Goal: Task Accomplishment & Management: Use online tool/utility

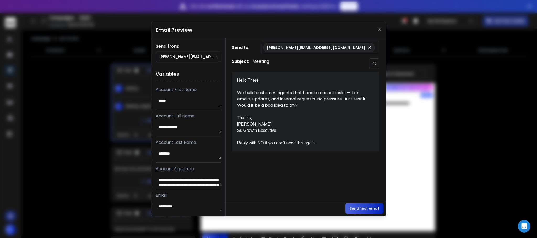
click at [368, 47] on icon at bounding box center [369, 47] width 3 height 3
click at [268, 45] on input at bounding box center [320, 47] width 114 height 9
click at [369, 212] on button "Send test email" at bounding box center [364, 209] width 38 height 10
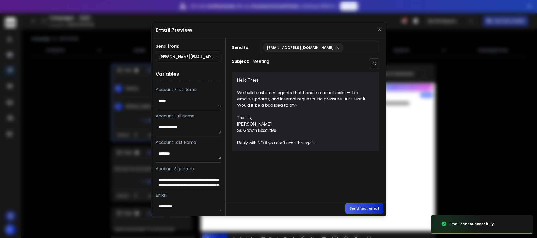
click at [336, 48] on icon at bounding box center [338, 48] width 4 height 4
click at [345, 48] on input at bounding box center [402, 47] width 114 height 9
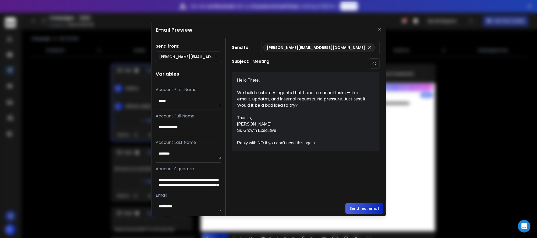
click at [367, 206] on button "Send test email" at bounding box center [364, 209] width 38 height 10
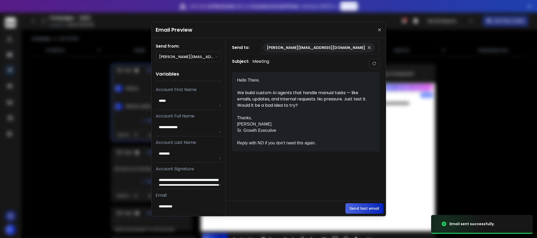
click at [368, 49] on icon at bounding box center [369, 47] width 3 height 3
click at [364, 206] on button "Send test email" at bounding box center [364, 209] width 38 height 10
click at [336, 46] on icon at bounding box center [338, 48] width 4 height 4
click at [297, 46] on input at bounding box center [320, 47] width 114 height 9
click at [361, 208] on button "Send test email" at bounding box center [364, 209] width 38 height 10
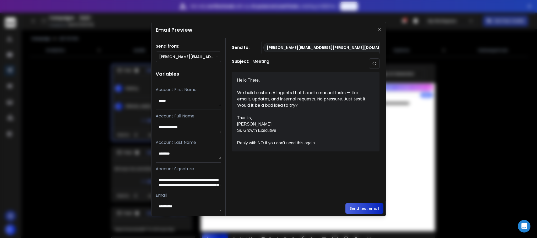
click at [399, 47] on icon at bounding box center [401, 48] width 4 height 4
click at [329, 47] on input at bounding box center [320, 47] width 114 height 9
drag, startPoint x: 359, startPoint y: 217, endPoint x: 359, endPoint y: 212, distance: 5.0
click at [359, 216] on div "**********" at bounding box center [268, 120] width 537 height 206
click at [369, 207] on button "Send test email" at bounding box center [364, 209] width 38 height 10
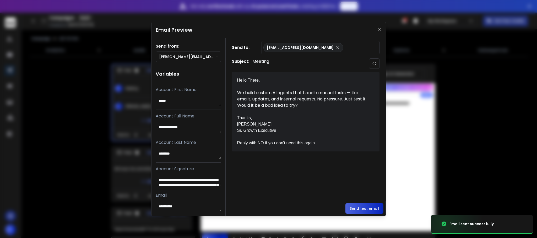
click at [326, 47] on div "[EMAIL_ADDRESS][DOMAIN_NAME]" at bounding box center [303, 47] width 80 height 9
click at [327, 46] on div "[EMAIL_ADDRESS][DOMAIN_NAME]" at bounding box center [303, 47] width 80 height 9
click at [336, 47] on icon at bounding box center [338, 48] width 4 height 4
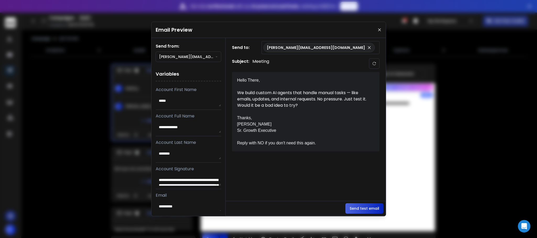
click at [377, 202] on div "Send test email" at bounding box center [306, 208] width 160 height 15
click at [374, 207] on button "Send test email" at bounding box center [364, 209] width 38 height 10
click at [367, 49] on icon at bounding box center [369, 48] width 4 height 4
click at [377, 49] on input at bounding box center [434, 47] width 114 height 9
click at [366, 207] on button "Send test email" at bounding box center [364, 209] width 38 height 10
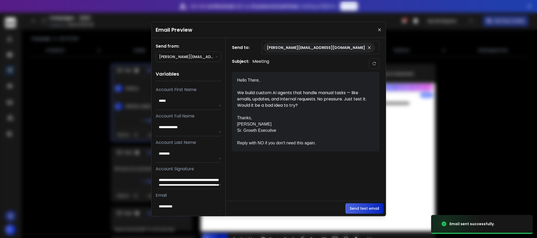
click at [367, 47] on icon at bounding box center [369, 48] width 4 height 4
click at [330, 47] on input at bounding box center [320, 47] width 114 height 9
drag, startPoint x: 352, startPoint y: 208, endPoint x: 345, endPoint y: 195, distance: 14.3
click at [353, 207] on button "Send test email" at bounding box center [364, 209] width 38 height 10
click at [367, 48] on icon at bounding box center [369, 48] width 4 height 4
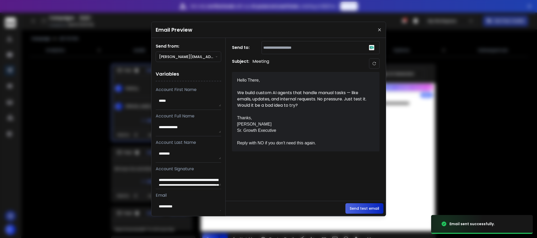
click at [326, 48] on input at bounding box center [320, 47] width 114 height 9
click at [366, 211] on button "Send test email" at bounding box center [364, 209] width 38 height 10
click at [340, 47] on icon at bounding box center [338, 48] width 4 height 4
click at [340, 47] on input at bounding box center [320, 47] width 114 height 9
click at [376, 212] on button "Send test email" at bounding box center [364, 209] width 38 height 10
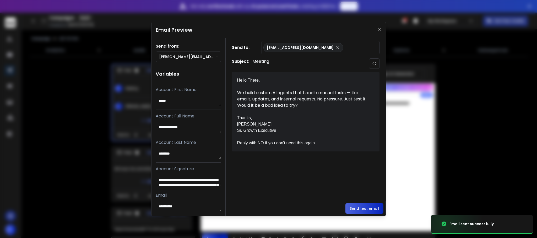
click at [336, 49] on icon at bounding box center [338, 48] width 4 height 4
click at [330, 49] on input at bounding box center [320, 47] width 114 height 9
click at [378, 210] on button "Send test email" at bounding box center [364, 209] width 38 height 10
click at [318, 46] on div "[EMAIL_ADDRESS][DOMAIN_NAME]" at bounding box center [303, 47] width 80 height 9
click at [336, 46] on icon at bounding box center [338, 48] width 4 height 4
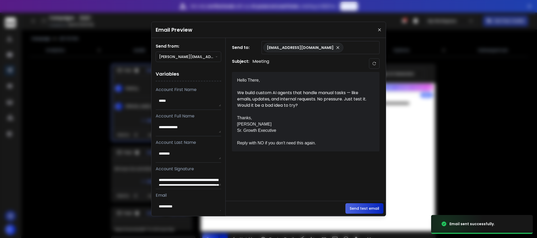
click at [345, 46] on input at bounding box center [402, 47] width 114 height 9
click at [373, 211] on button "Send test email" at bounding box center [364, 209] width 38 height 10
click at [328, 45] on div "[EMAIL_ADDRESS][DOMAIN_NAME]" at bounding box center [303, 47] width 80 height 9
click at [328, 46] on div "[EMAIL_ADDRESS][DOMAIN_NAME]" at bounding box center [303, 47] width 80 height 9
click at [336, 47] on icon at bounding box center [338, 48] width 4 height 4
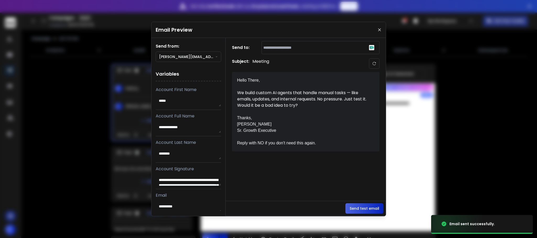
click at [328, 47] on input at bounding box center [320, 47] width 114 height 9
drag, startPoint x: 371, startPoint y: 214, endPoint x: 371, endPoint y: 209, distance: 5.2
click at [371, 213] on button "Send test email" at bounding box center [364, 209] width 38 height 10
click at [367, 47] on icon at bounding box center [369, 48] width 4 height 4
click at [322, 47] on input at bounding box center [320, 47] width 114 height 9
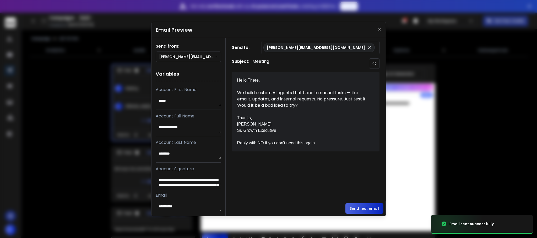
click at [365, 211] on button "Send test email" at bounding box center [364, 209] width 38 height 10
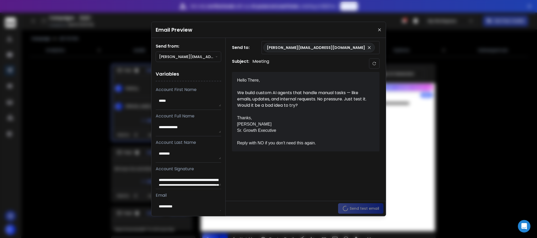
click at [367, 46] on icon at bounding box center [369, 48] width 4 height 4
click at [377, 46] on input at bounding box center [434, 47] width 114 height 9
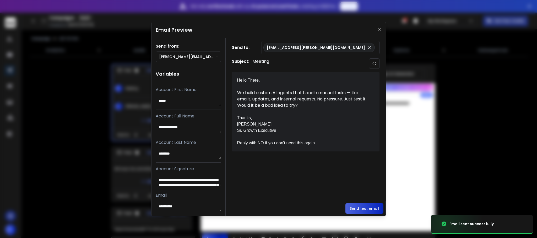
click at [361, 209] on button "Send test email" at bounding box center [364, 209] width 38 height 10
click at [340, 47] on div "[EMAIL_ADDRESS][PERSON_NAME][DOMAIN_NAME]" at bounding box center [318, 47] width 111 height 9
click at [367, 49] on icon at bounding box center [369, 48] width 4 height 4
click at [377, 49] on input at bounding box center [434, 47] width 114 height 9
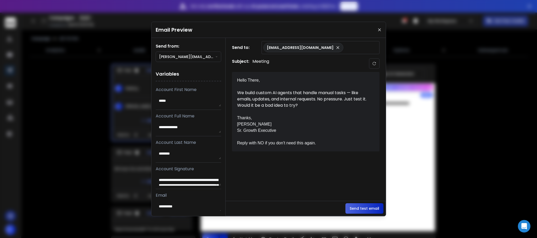
click at [373, 208] on button "Send test email" at bounding box center [364, 209] width 38 height 10
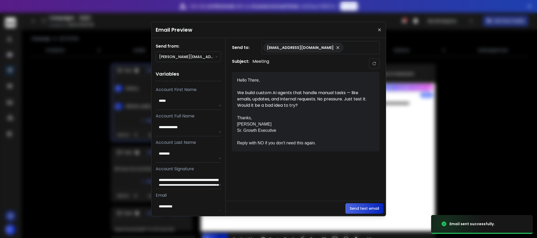
click at [336, 46] on icon at bounding box center [338, 48] width 4 height 4
click at [308, 46] on input at bounding box center [320, 47] width 114 height 9
click at [373, 210] on button "Send test email" at bounding box center [364, 209] width 38 height 10
click at [336, 47] on icon at bounding box center [338, 48] width 4 height 4
drag, startPoint x: 367, startPoint y: 214, endPoint x: 367, endPoint y: 209, distance: 5.2
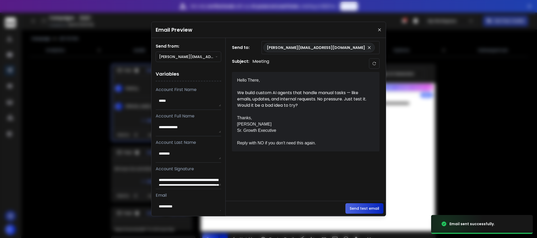
click at [367, 213] on button "Send test email" at bounding box center [364, 209] width 38 height 10
click at [367, 46] on icon at bounding box center [369, 48] width 4 height 4
click at [314, 46] on input at bounding box center [320, 47] width 114 height 9
click at [366, 211] on button "Send test email" at bounding box center [364, 209] width 38 height 10
click at [336, 47] on icon at bounding box center [337, 47] width 3 height 3
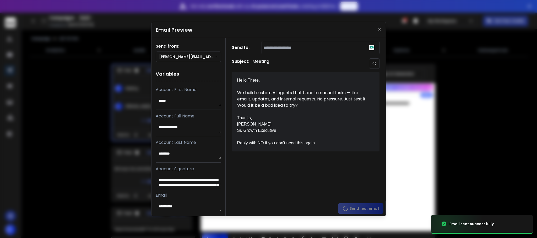
click at [330, 47] on input at bounding box center [320, 47] width 114 height 9
click at [367, 212] on button "Send test email" at bounding box center [364, 209] width 38 height 10
click at [339, 47] on icon at bounding box center [338, 48] width 4 height 4
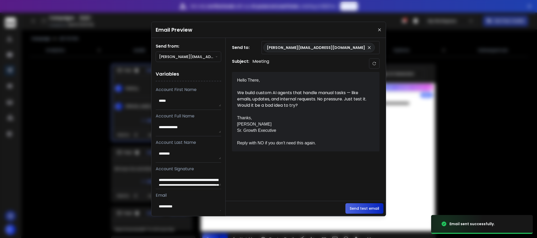
click at [372, 210] on button "Send test email" at bounding box center [364, 209] width 38 height 10
click at [367, 48] on icon at bounding box center [369, 48] width 4 height 4
click at [364, 208] on button "Send test email" at bounding box center [364, 209] width 38 height 10
click at [336, 46] on icon at bounding box center [338, 48] width 4 height 4
click at [329, 46] on input at bounding box center [320, 47] width 114 height 9
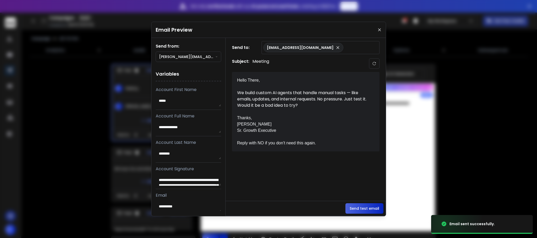
click at [356, 212] on button "Send test email" at bounding box center [364, 209] width 38 height 10
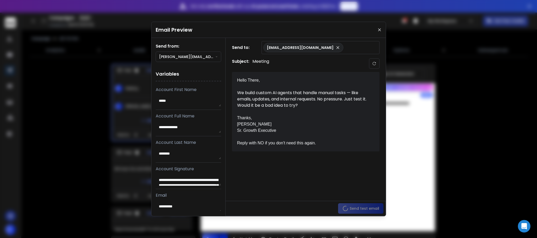
click at [336, 48] on icon at bounding box center [338, 48] width 4 height 4
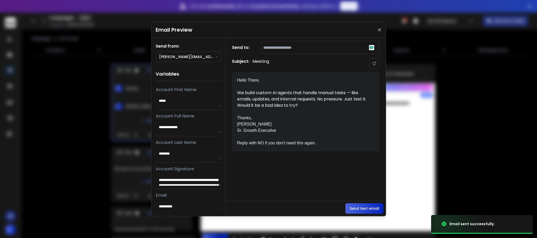
click at [323, 48] on input at bounding box center [320, 47] width 114 height 9
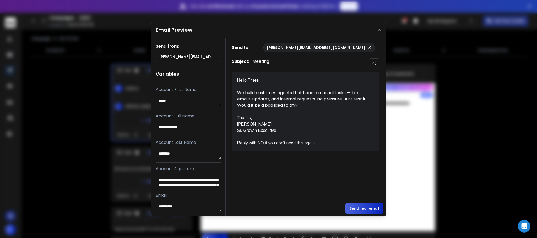
click at [321, 47] on div "[PERSON_NAME][EMAIL_ADDRESS][DOMAIN_NAME]" at bounding box center [318, 47] width 111 height 9
click at [367, 49] on icon at bounding box center [369, 48] width 4 height 4
click at [377, 49] on input at bounding box center [434, 47] width 114 height 9
click at [361, 209] on button "Send test email" at bounding box center [364, 209] width 38 height 10
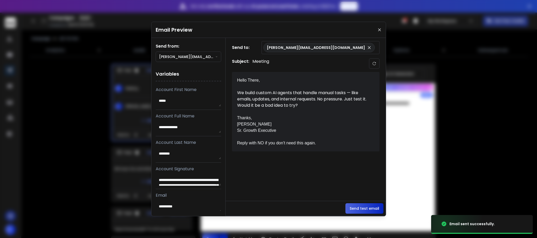
click at [367, 48] on icon at bounding box center [369, 48] width 4 height 4
click at [377, 47] on input at bounding box center [434, 47] width 114 height 9
click at [370, 211] on button "Send test email" at bounding box center [364, 209] width 38 height 10
click at [304, 48] on div "[PERSON_NAME][EMAIL_ADDRESS][DOMAIN_NAME]" at bounding box center [318, 47] width 111 height 9
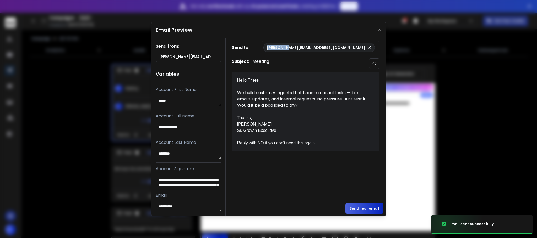
click at [367, 46] on icon at bounding box center [369, 48] width 4 height 4
click at [377, 46] on input at bounding box center [434, 47] width 114 height 9
drag, startPoint x: 360, startPoint y: 217, endPoint x: 361, endPoint y: 208, distance: 9.5
click at [361, 217] on div "**********" at bounding box center [268, 119] width 235 height 195
click at [362, 207] on button "Send test email" at bounding box center [364, 209] width 38 height 10
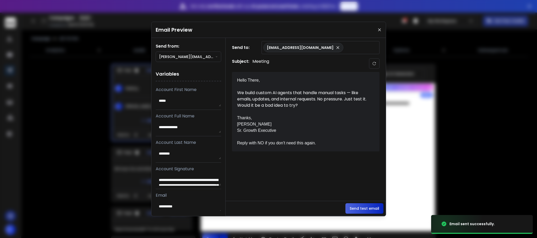
click at [307, 49] on div "[EMAIL_ADDRESS][DOMAIN_NAME]" at bounding box center [303, 47] width 80 height 9
click at [336, 48] on icon at bounding box center [338, 48] width 4 height 4
click at [345, 48] on input at bounding box center [402, 47] width 114 height 9
click at [363, 204] on button "Send test email" at bounding box center [364, 209] width 38 height 10
click at [336, 47] on icon at bounding box center [338, 48] width 4 height 4
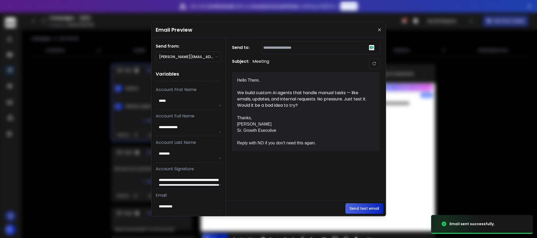
click at [325, 47] on input at bounding box center [320, 47] width 114 height 9
click at [362, 208] on button "Send test email" at bounding box center [364, 209] width 38 height 10
click at [316, 48] on div "[PERSON_NAME][EMAIL_ADDRESS][DOMAIN_NAME]" at bounding box center [318, 47] width 111 height 9
click at [367, 47] on icon at bounding box center [369, 48] width 4 height 4
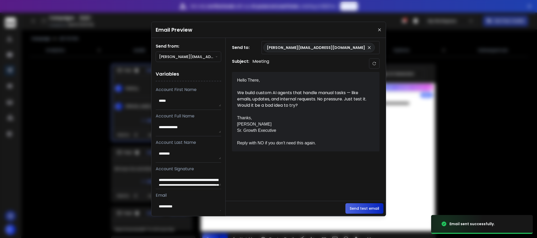
click at [317, 47] on div "[PERSON_NAME][EMAIL_ADDRESS][DOMAIN_NAME]" at bounding box center [321, 47] width 118 height 13
click at [362, 207] on button "Send test email" at bounding box center [364, 209] width 38 height 10
click at [367, 49] on icon at bounding box center [369, 48] width 4 height 4
click at [319, 49] on input at bounding box center [320, 47] width 114 height 9
click at [366, 216] on div "Send test email" at bounding box center [306, 208] width 160 height 15
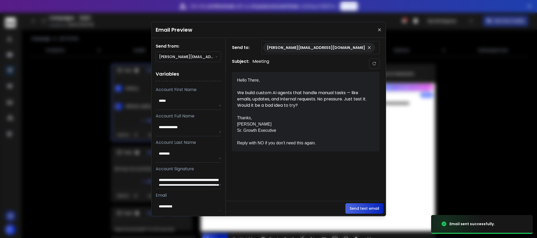
click at [369, 208] on button "Send test email" at bounding box center [364, 209] width 38 height 10
click at [367, 49] on icon at bounding box center [369, 48] width 4 height 4
click at [317, 49] on input at bounding box center [320, 47] width 114 height 9
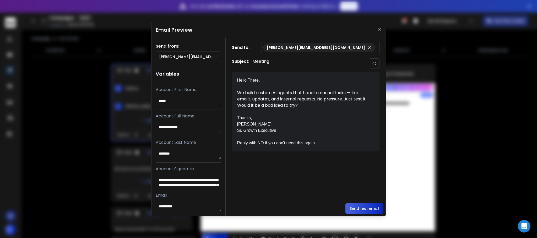
click at [369, 209] on button "Send test email" at bounding box center [364, 209] width 38 height 10
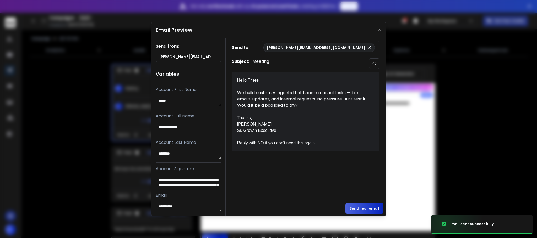
click at [368, 48] on icon at bounding box center [369, 47] width 3 height 3
click at [377, 48] on input at bounding box center [434, 47] width 114 height 9
click at [367, 211] on button "Send test email" at bounding box center [364, 209] width 38 height 10
click at [399, 49] on icon at bounding box center [400, 47] width 3 height 3
click at [333, 49] on input at bounding box center [320, 47] width 114 height 9
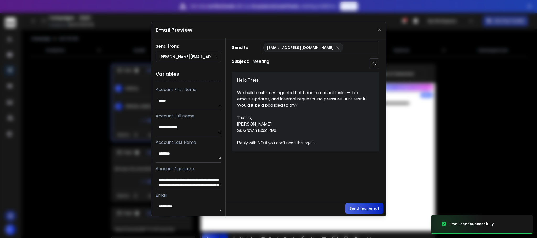
click at [364, 210] on button "Send test email" at bounding box center [364, 209] width 38 height 10
click at [198, 55] on p "[PERSON_NAME][EMAIL_ADDRESS][PERSON_NAME][DOMAIN_NAME]" at bounding box center [187, 56] width 57 height 5
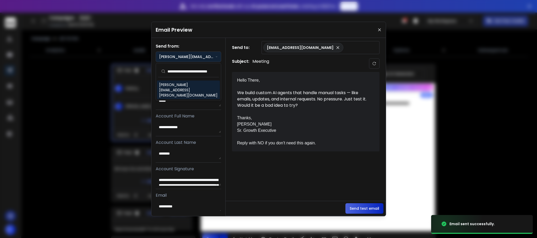
scroll to position [0, 10]
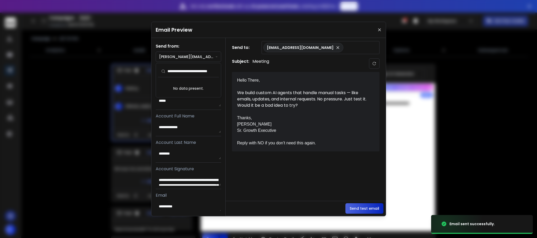
type input "**********"
click at [209, 38] on div "**********" at bounding box center [268, 127] width 234 height 179
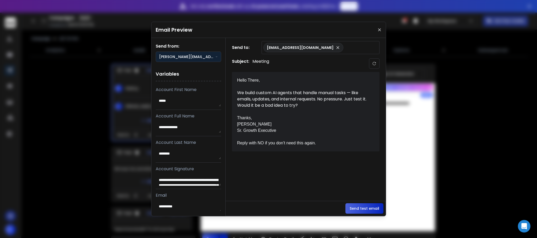
click at [204, 60] on button "[PERSON_NAME][EMAIL_ADDRESS][PERSON_NAME][DOMAIN_NAME]" at bounding box center [189, 57] width 66 height 10
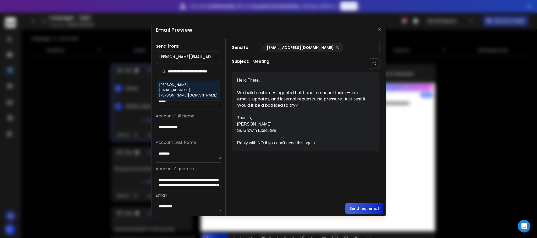
scroll to position [0, 10]
type input "**********"
click at [195, 87] on div "[PERSON_NAME][EMAIL_ADDRESS][PERSON_NAME][DOMAIN_NAME]" at bounding box center [188, 90] width 59 height 16
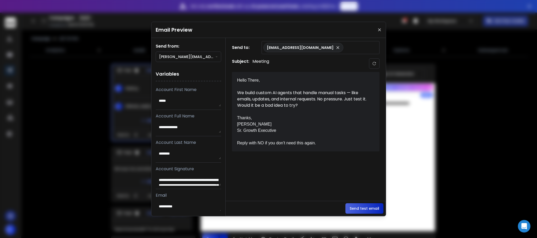
click at [336, 48] on icon at bounding box center [338, 48] width 4 height 4
click at [323, 48] on input at bounding box center [320, 47] width 114 height 9
click at [374, 205] on button "Send test email" at bounding box center [364, 209] width 38 height 10
click at [367, 47] on icon at bounding box center [369, 48] width 4 height 4
drag, startPoint x: 311, startPoint y: 53, endPoint x: 313, endPoint y: 50, distance: 3.9
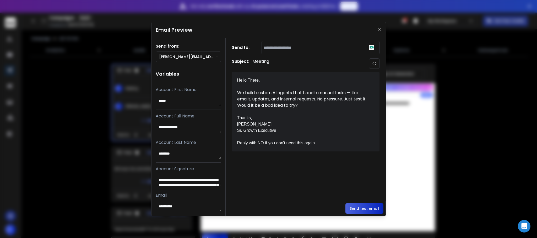
click at [311, 53] on div at bounding box center [321, 47] width 118 height 13
click at [313, 50] on input at bounding box center [320, 47] width 114 height 9
click at [364, 209] on button "Send test email" at bounding box center [364, 209] width 38 height 10
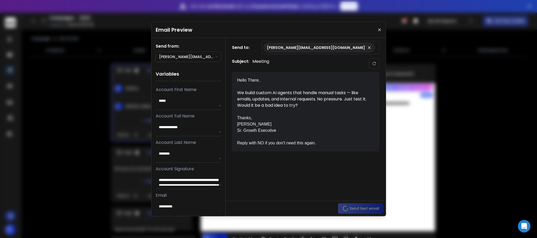
click at [367, 48] on icon at bounding box center [369, 48] width 4 height 4
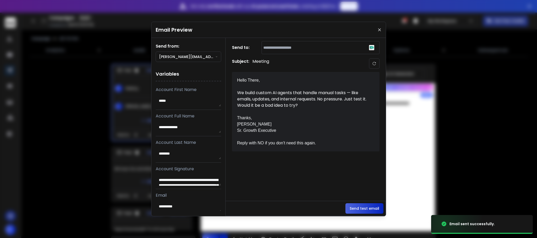
click at [306, 48] on input at bounding box center [320, 47] width 114 height 9
click at [369, 205] on button "Send test email" at bounding box center [364, 209] width 38 height 10
click at [399, 48] on icon at bounding box center [401, 48] width 4 height 4
click at [336, 48] on input at bounding box center [320, 47] width 114 height 9
drag, startPoint x: 361, startPoint y: 211, endPoint x: 347, endPoint y: 191, distance: 24.6
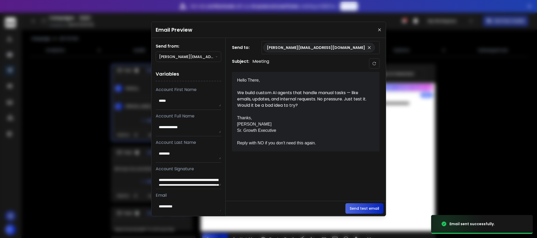
click at [362, 211] on button "Send test email" at bounding box center [364, 209] width 38 height 10
click at [367, 47] on icon at bounding box center [369, 48] width 4 height 4
click at [327, 47] on input at bounding box center [320, 47] width 114 height 9
click at [361, 213] on button "Send test email" at bounding box center [364, 209] width 38 height 10
click at [368, 47] on icon at bounding box center [369, 47] width 3 height 3
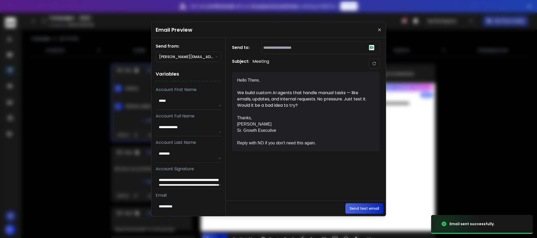
click at [322, 47] on input at bounding box center [320, 47] width 114 height 9
drag, startPoint x: 367, startPoint y: 212, endPoint x: 366, endPoint y: 209, distance: 3.8
click at [367, 212] on button "Send test email" at bounding box center [364, 209] width 38 height 10
click at [336, 47] on icon at bounding box center [338, 48] width 4 height 4
click at [303, 47] on input at bounding box center [320, 47] width 114 height 9
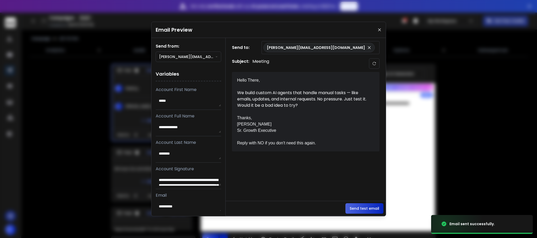
click at [365, 209] on button "Send test email" at bounding box center [364, 209] width 38 height 10
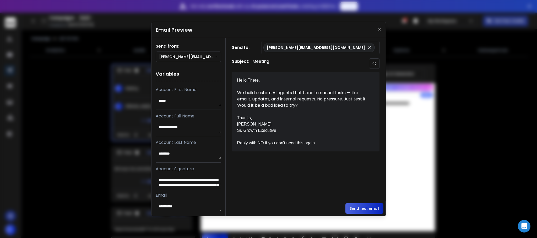
click at [367, 48] on icon at bounding box center [369, 48] width 4 height 4
click at [305, 48] on input at bounding box center [320, 47] width 114 height 9
click at [301, 46] on div "[PERSON_NAME][EMAIL_ADDRESS][DOMAIN_NAME]" at bounding box center [318, 47] width 111 height 9
click at [367, 47] on icon at bounding box center [369, 48] width 4 height 4
click at [369, 210] on button "Send test email" at bounding box center [364, 209] width 38 height 10
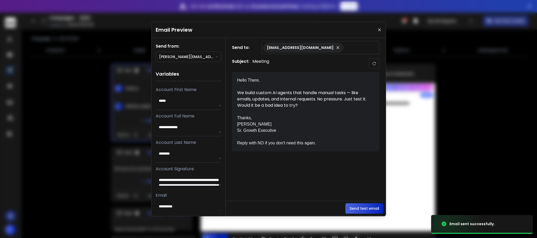
click at [336, 48] on icon at bounding box center [337, 47] width 3 height 3
click at [334, 48] on input at bounding box center [320, 47] width 114 height 9
click at [364, 209] on button "Send test email" at bounding box center [364, 209] width 38 height 10
click at [399, 48] on icon at bounding box center [401, 48] width 4 height 4
click at [371, 208] on button "Send test email" at bounding box center [364, 209] width 38 height 10
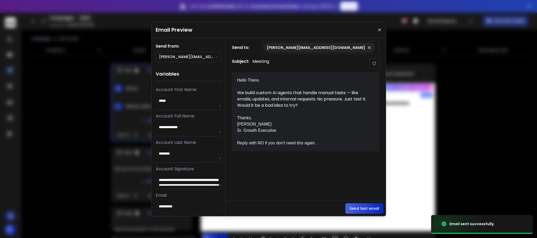
click at [367, 46] on icon at bounding box center [369, 48] width 4 height 4
click at [327, 46] on input at bounding box center [320, 47] width 114 height 9
click at [363, 210] on button "Send test email" at bounding box center [364, 209] width 38 height 10
